Goal: Task Accomplishment & Management: Manage account settings

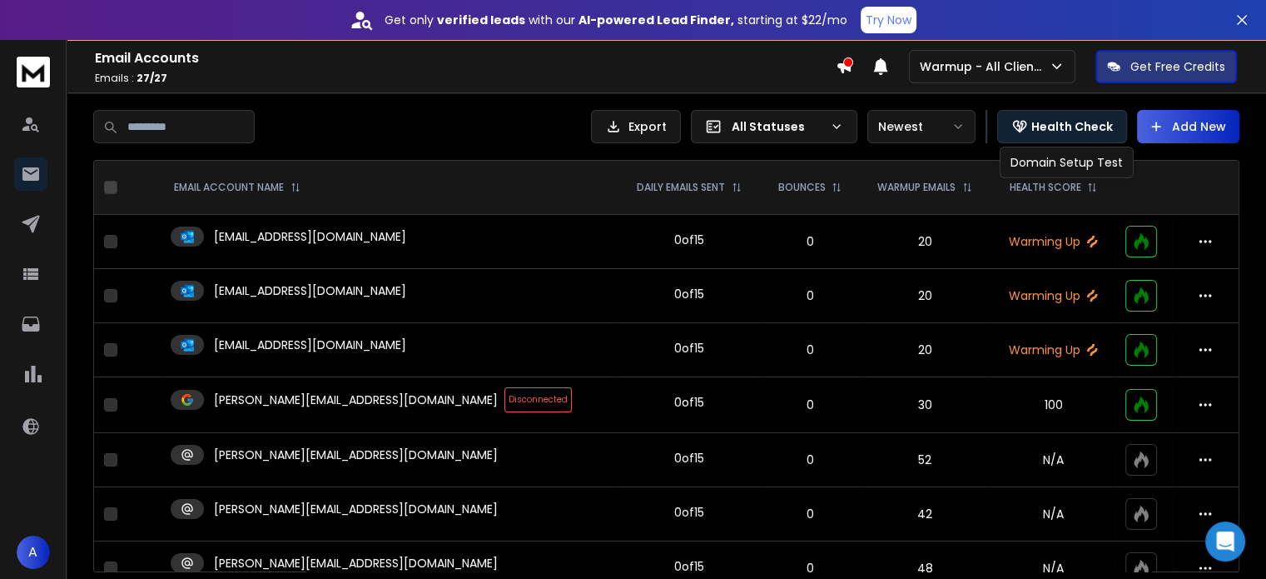
click at [1062, 119] on p "Health Check" at bounding box center [1072, 126] width 82 height 17
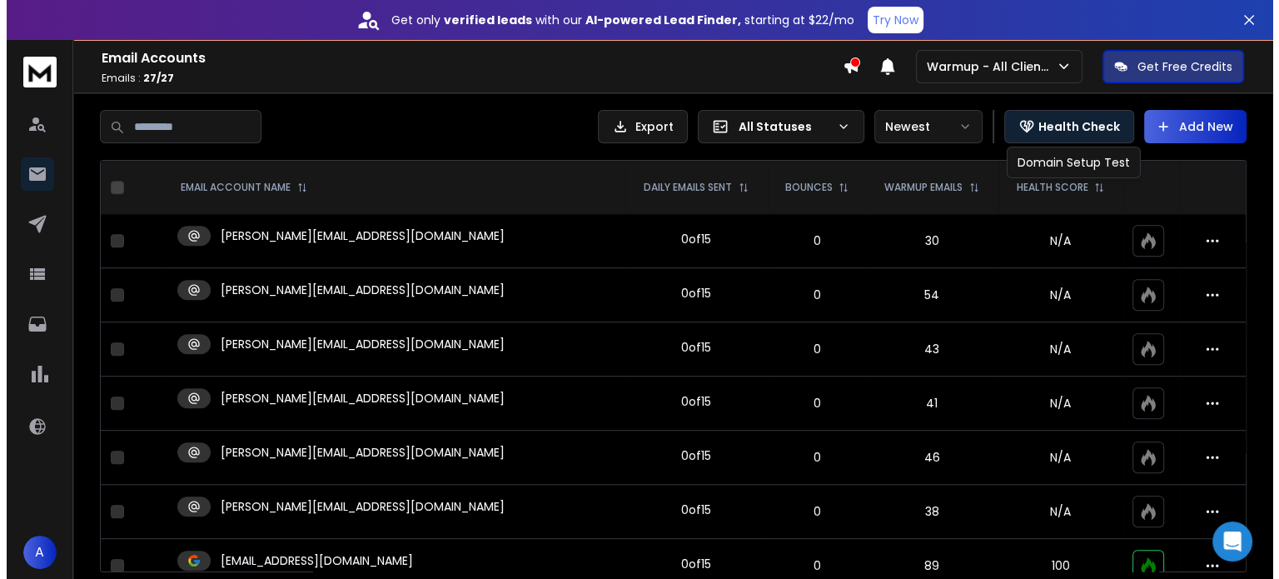
scroll to position [1113, 0]
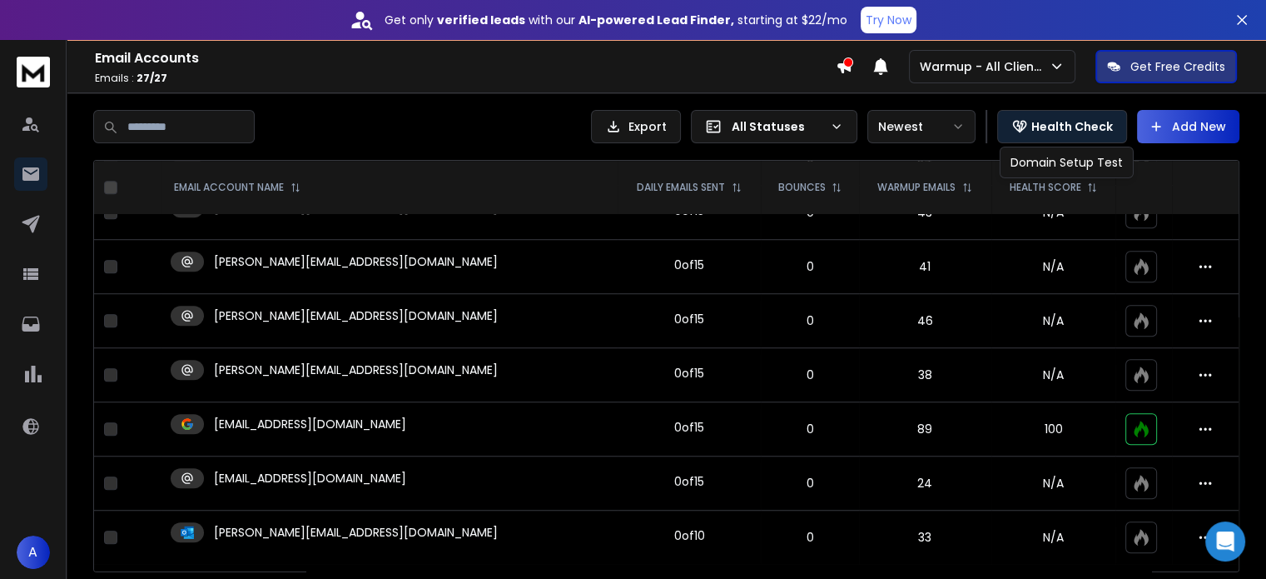
click at [410, 435] on td "[EMAIL_ADDRESS][DOMAIN_NAME]" at bounding box center [389, 429] width 457 height 54
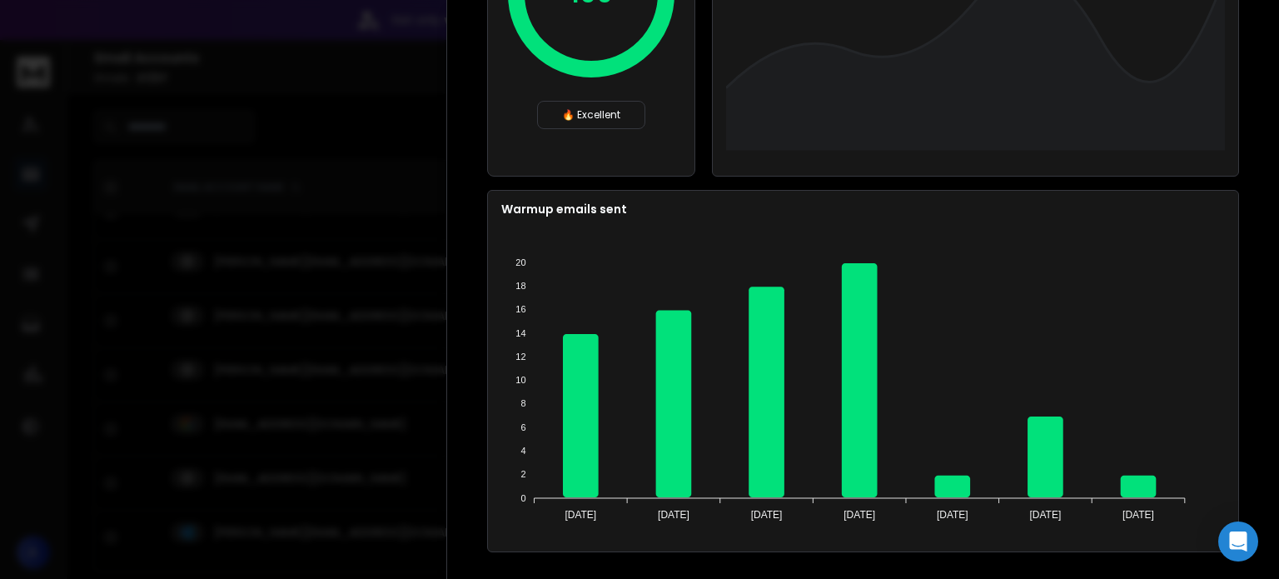
scroll to position [777, 0]
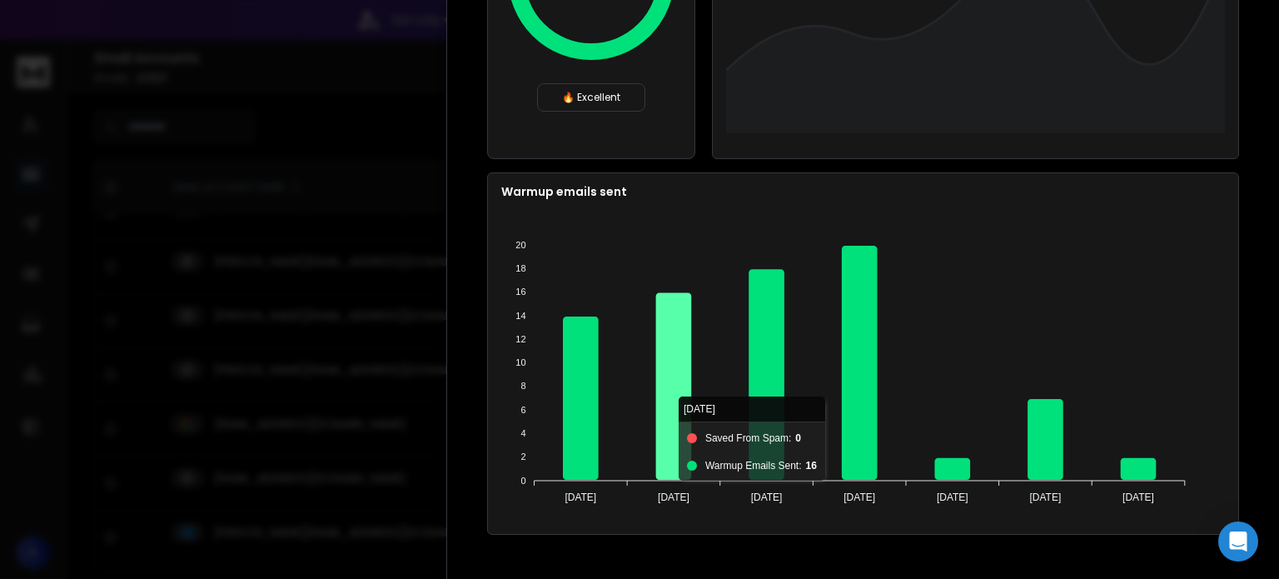
click at [127, 329] on div at bounding box center [639, 289] width 1279 height 579
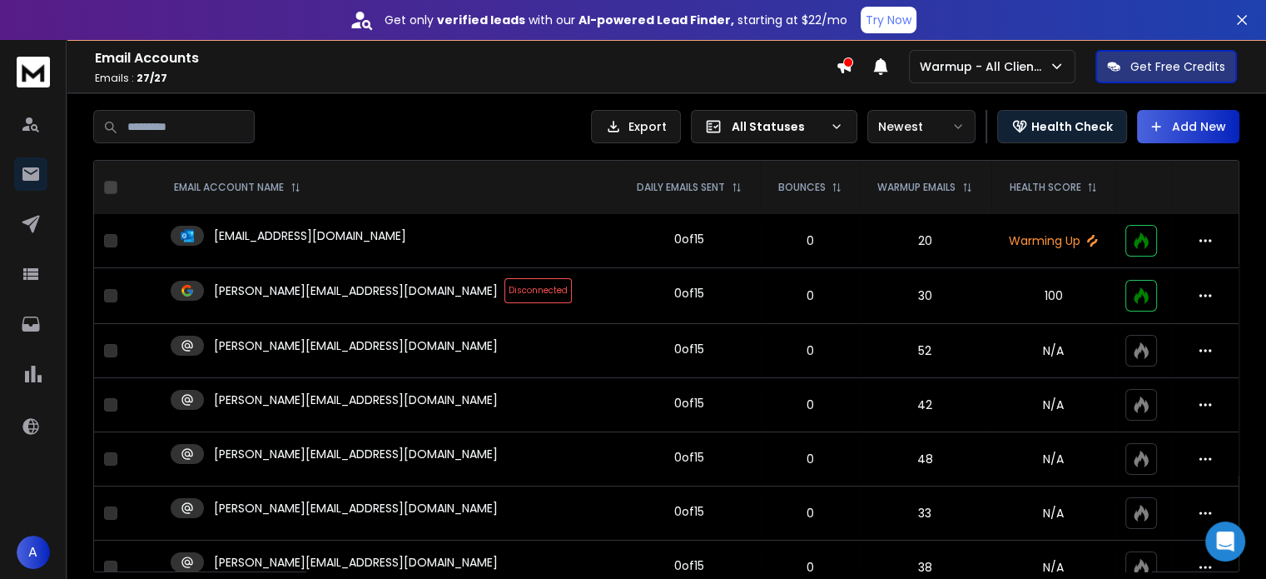
scroll to position [0, 0]
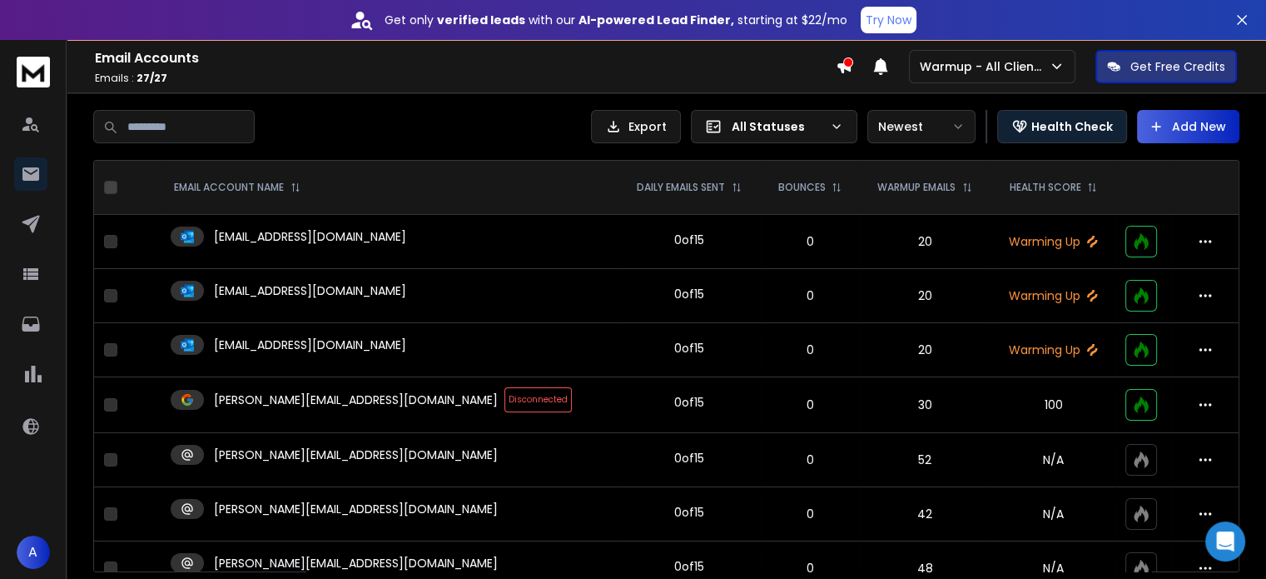
click at [1198, 402] on icon at bounding box center [1205, 404] width 15 height 15
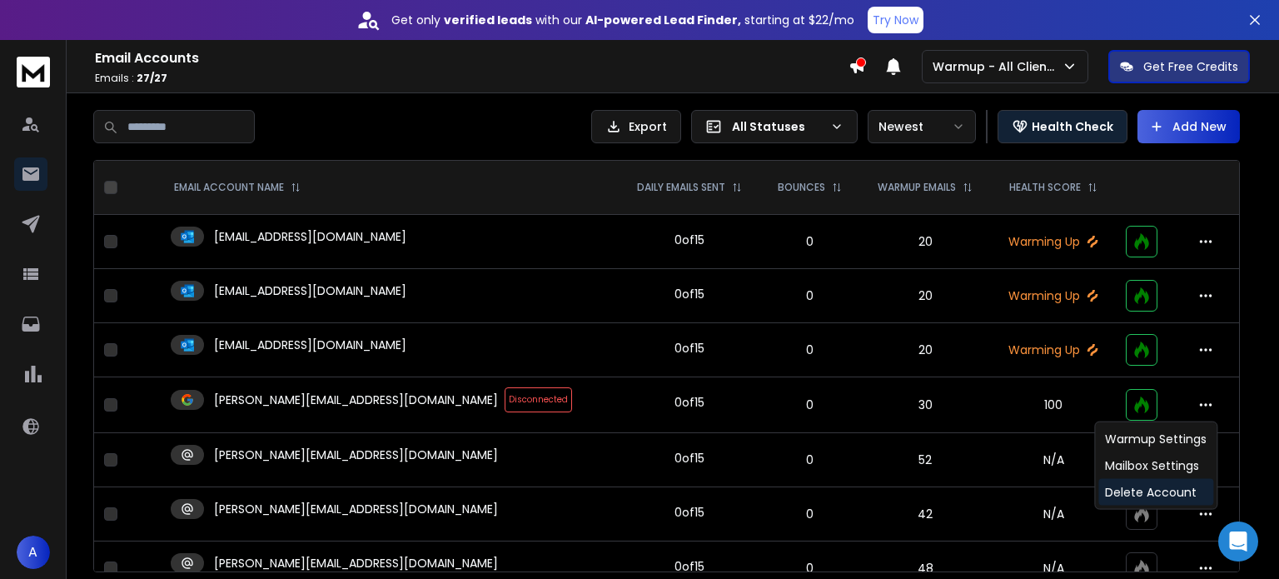
click at [1150, 489] on div "Delete Account" at bounding box center [1155, 492] width 115 height 27
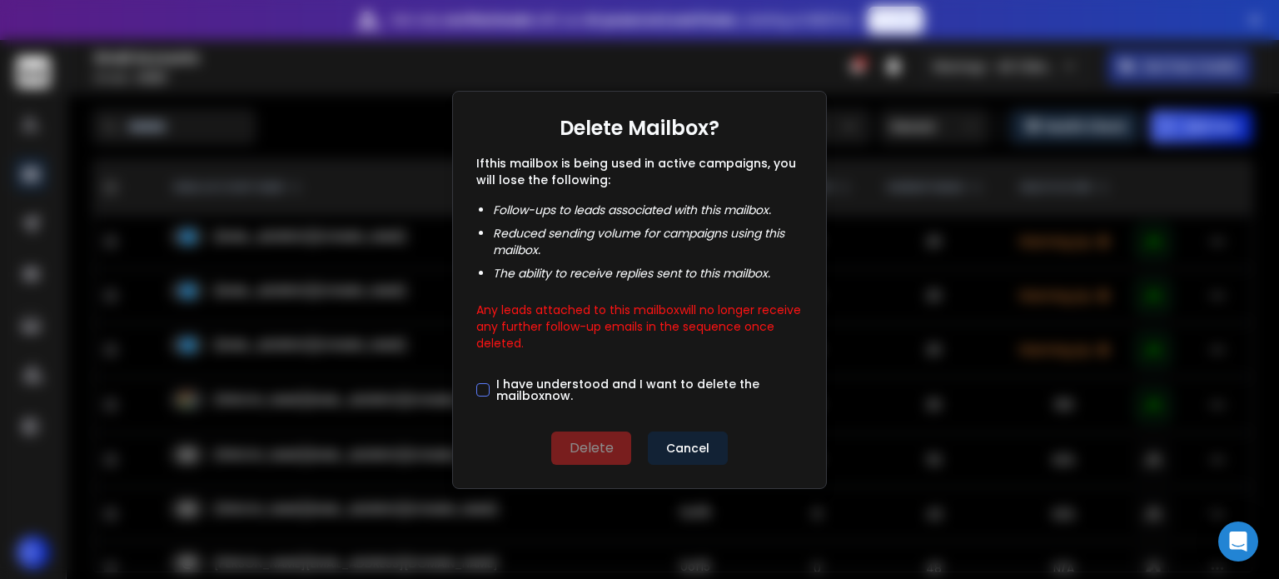
click at [503, 374] on div "I have understood and I want to delete the mailbox now." at bounding box center [639, 383] width 326 height 37
click at [492, 388] on div "I have understood and I want to delete the mailbox now." at bounding box center [639, 383] width 326 height 37
click at [490, 393] on div "I have understood and I want to delete the mailbox now." at bounding box center [639, 383] width 326 height 37
click at [488, 388] on button "I have understood and I want to delete the mailbox now." at bounding box center [482, 389] width 13 height 13
click at [579, 449] on button "Delete" at bounding box center [591, 447] width 80 height 33
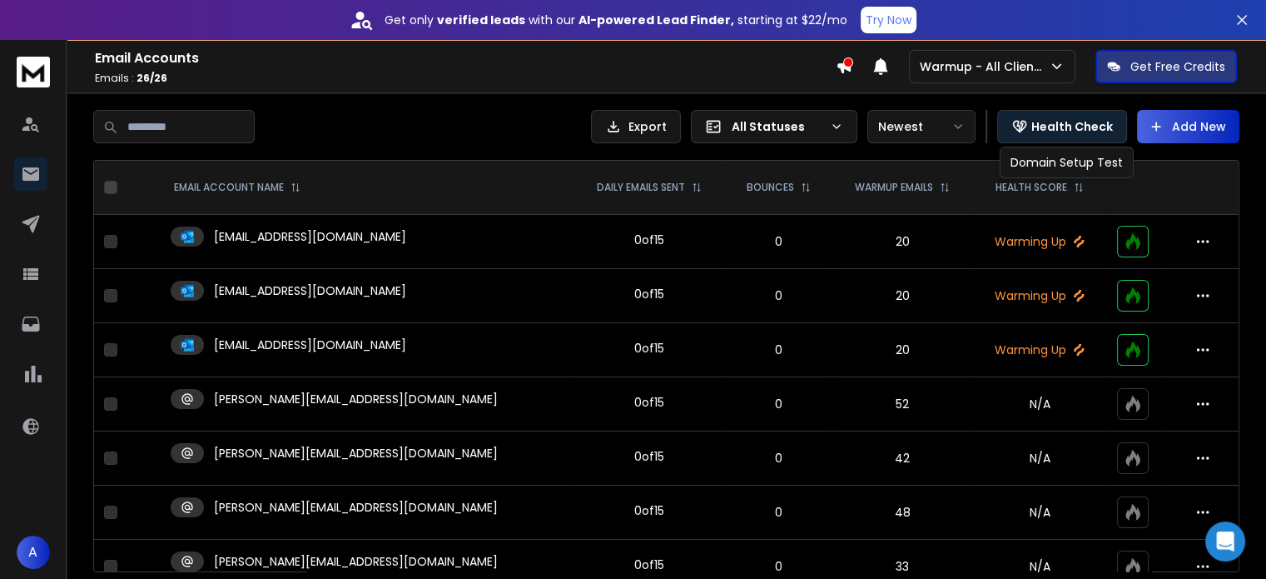
click at [1059, 123] on p "Health Check" at bounding box center [1072, 126] width 82 height 17
click at [1065, 129] on p "Health Check" at bounding box center [1072, 126] width 82 height 17
